Goal: Task Accomplishment & Management: Manage account settings

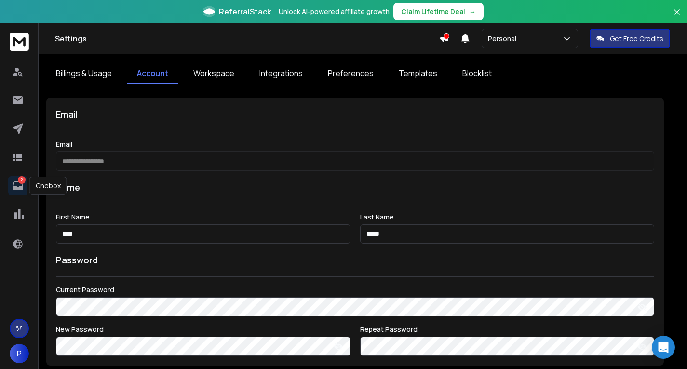
click at [20, 184] on icon at bounding box center [18, 186] width 12 height 12
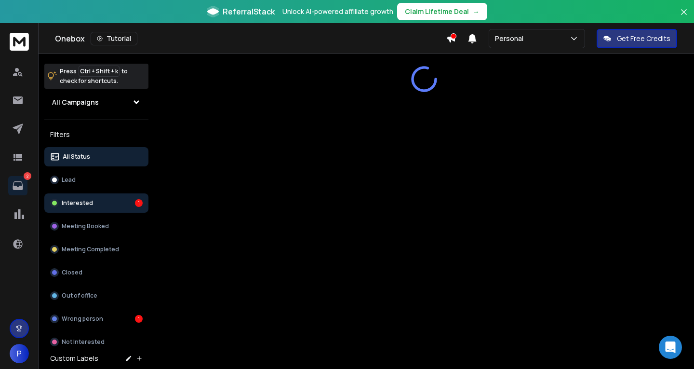
click at [76, 203] on div "All Status Lead Interested 1 Meeting Booked Meeting Completed Closed Out of off…" at bounding box center [96, 249] width 104 height 204
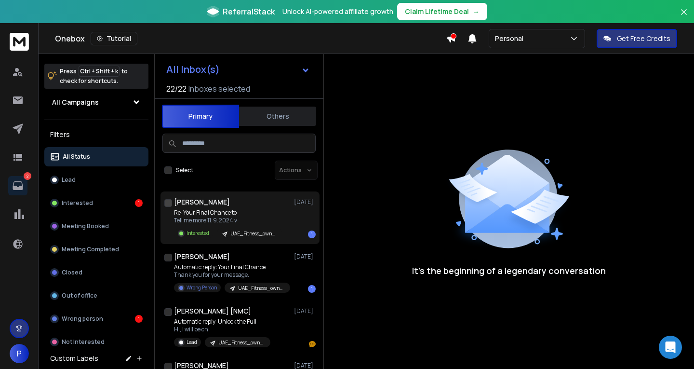
click at [206, 213] on p "Re: Your Final Chance to" at bounding box center [228, 213] width 109 height 8
click at [200, 205] on h1 "[PERSON_NAME]" at bounding box center [201, 202] width 55 height 10
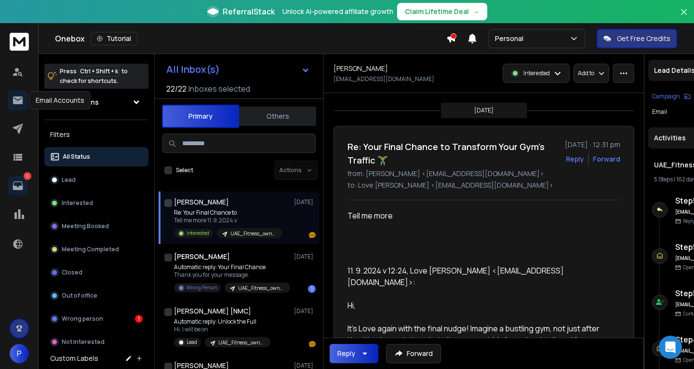
click at [17, 106] on icon at bounding box center [18, 101] width 12 height 12
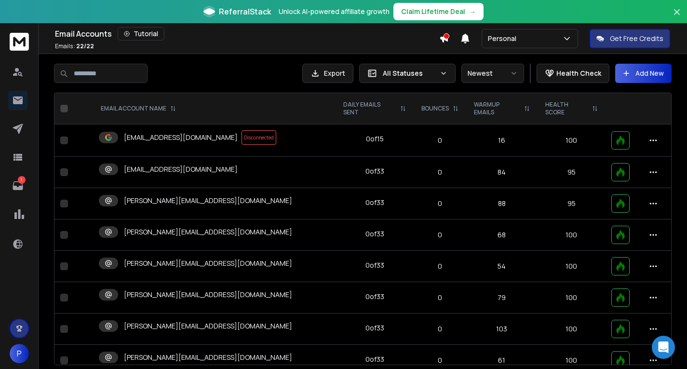
click at [242, 136] on span "Disconnected" at bounding box center [259, 137] width 35 height 14
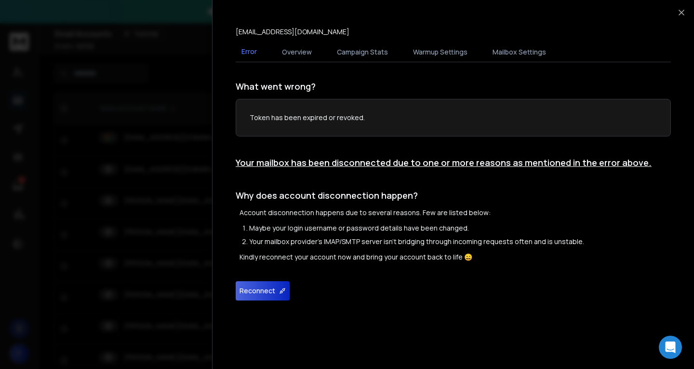
click at [257, 296] on button "Reconnect" at bounding box center [263, 290] width 54 height 19
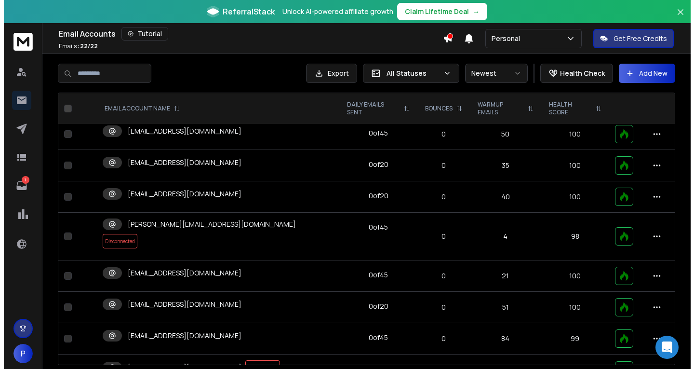
scroll to position [459, 0]
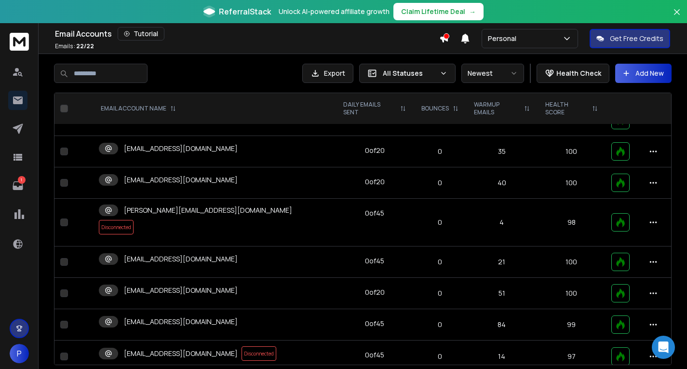
click at [134, 220] on span "Disconnected" at bounding box center [116, 227] width 35 height 14
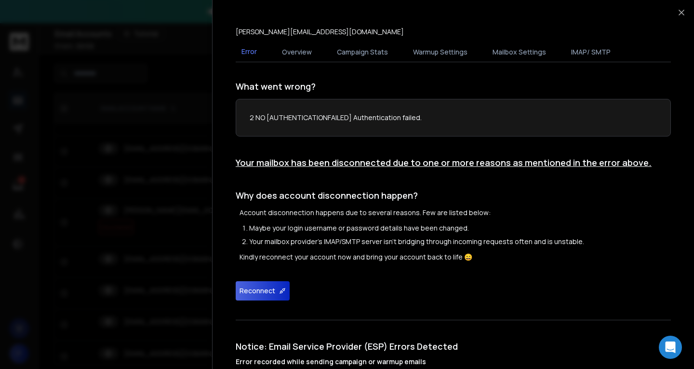
click at [264, 291] on button "Reconnect" at bounding box center [263, 290] width 54 height 19
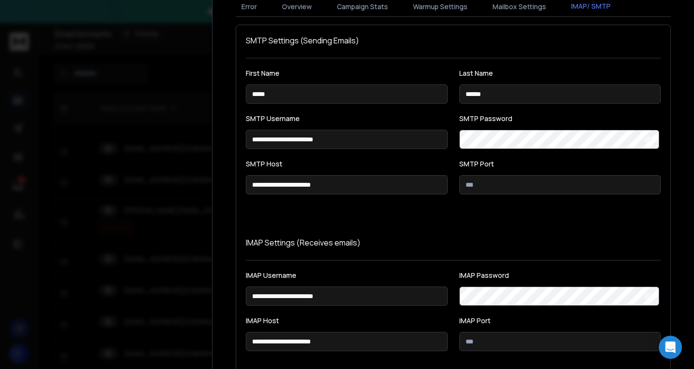
scroll to position [184, 0]
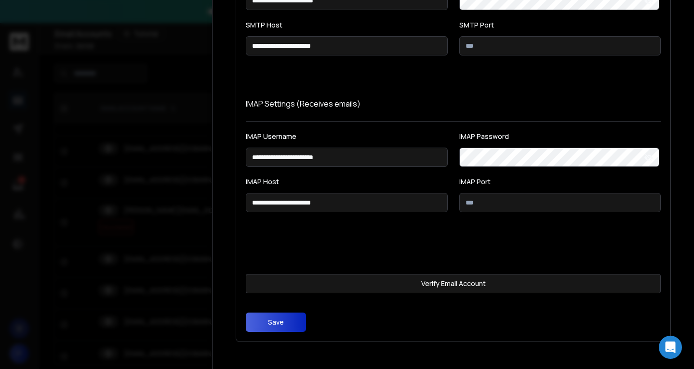
click at [281, 320] on button "Save" at bounding box center [276, 321] width 60 height 19
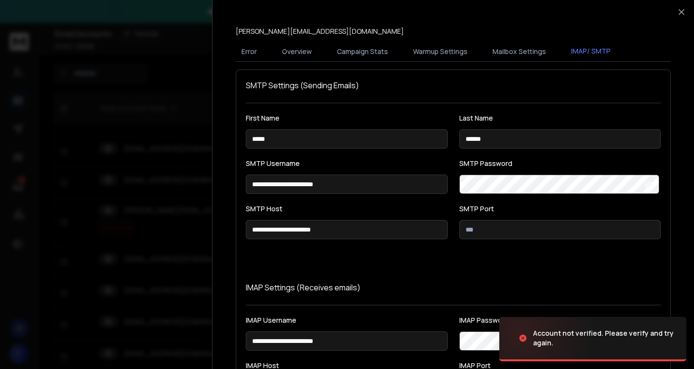
scroll to position [0, 0]
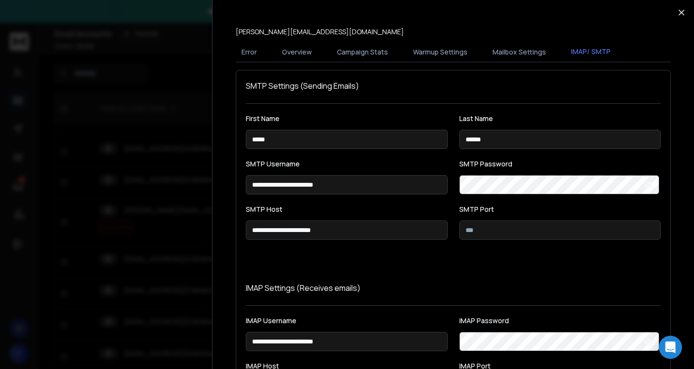
click at [677, 16] on icon "button" at bounding box center [682, 13] width 10 height 10
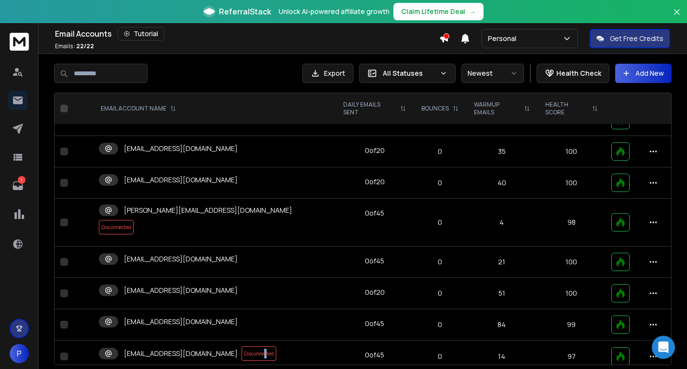
click at [246, 346] on span "Disconnected" at bounding box center [259, 353] width 35 height 14
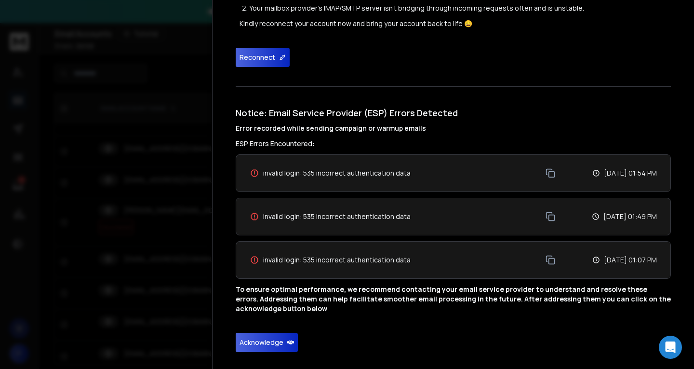
scroll to position [244, 0]
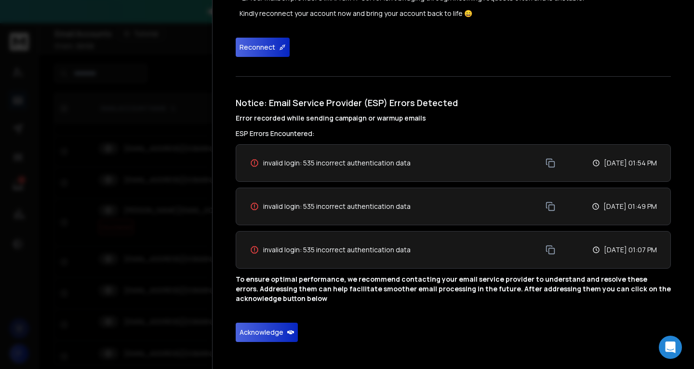
click at [583, 49] on div "Reconnect" at bounding box center [453, 47] width 435 height 19
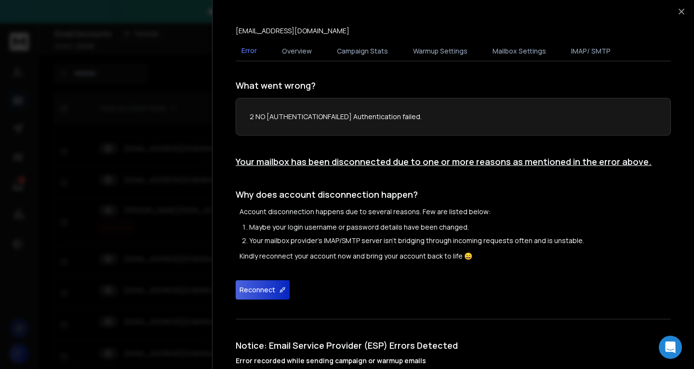
scroll to position [0, 0]
click at [679, 13] on icon "button" at bounding box center [681, 12] width 5 height 5
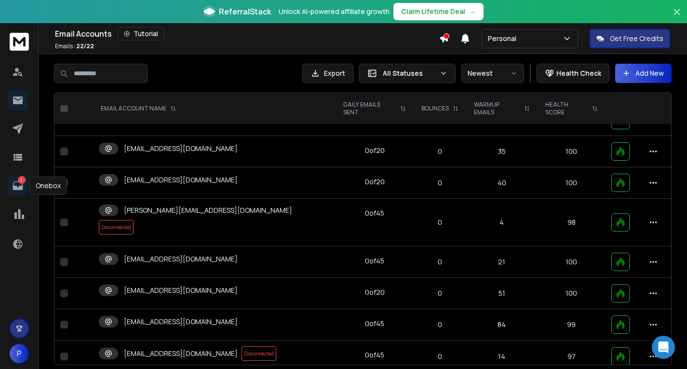
click at [22, 183] on p "1" at bounding box center [22, 180] width 8 height 8
